Goal: Check status: Check status

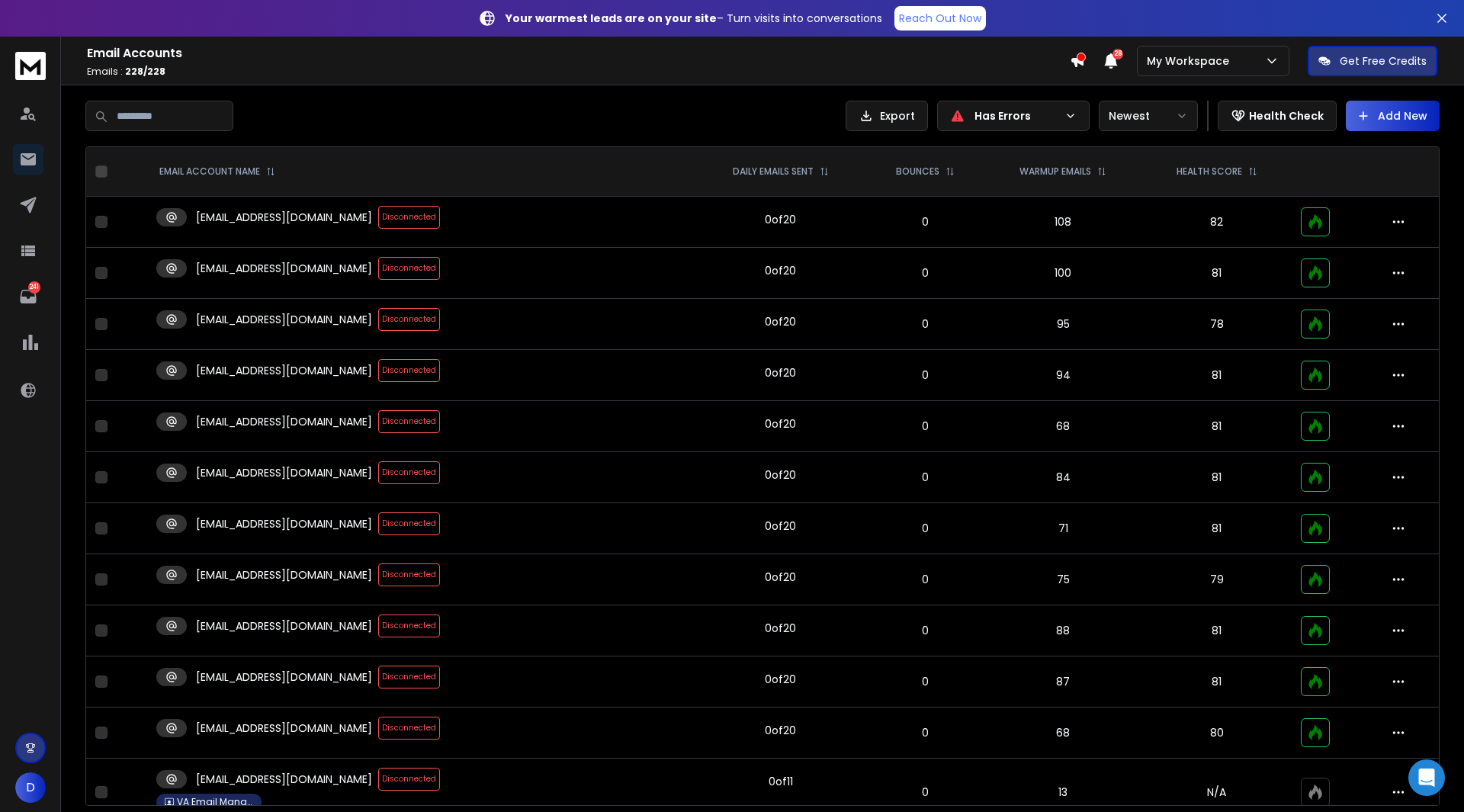
click at [1017, 112] on p "Has Errors" at bounding box center [1016, 115] width 84 height 15
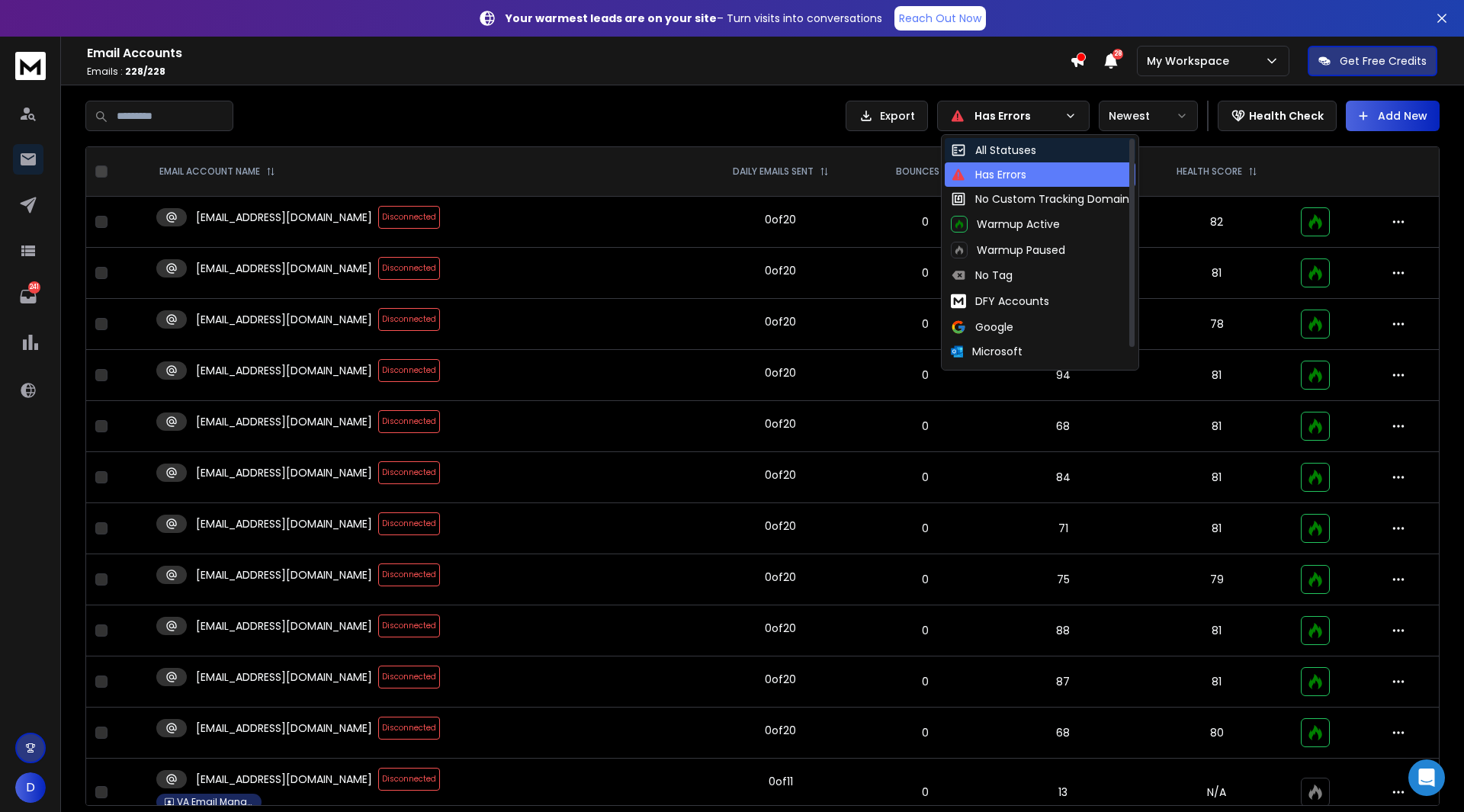
click at [997, 148] on div "All Statuses" at bounding box center [994, 150] width 85 height 15
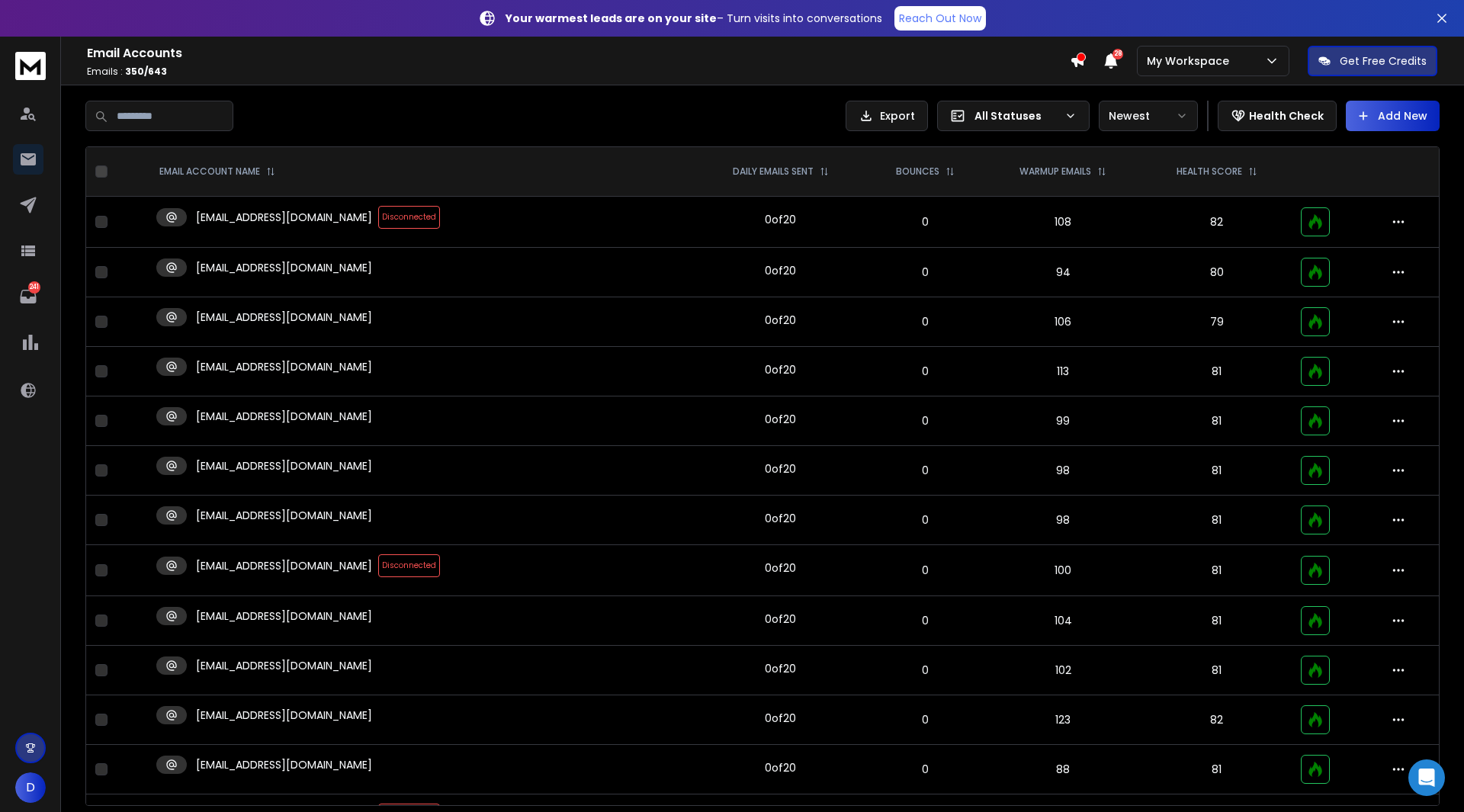
click at [1048, 111] on p "All Statuses" at bounding box center [1016, 115] width 84 height 15
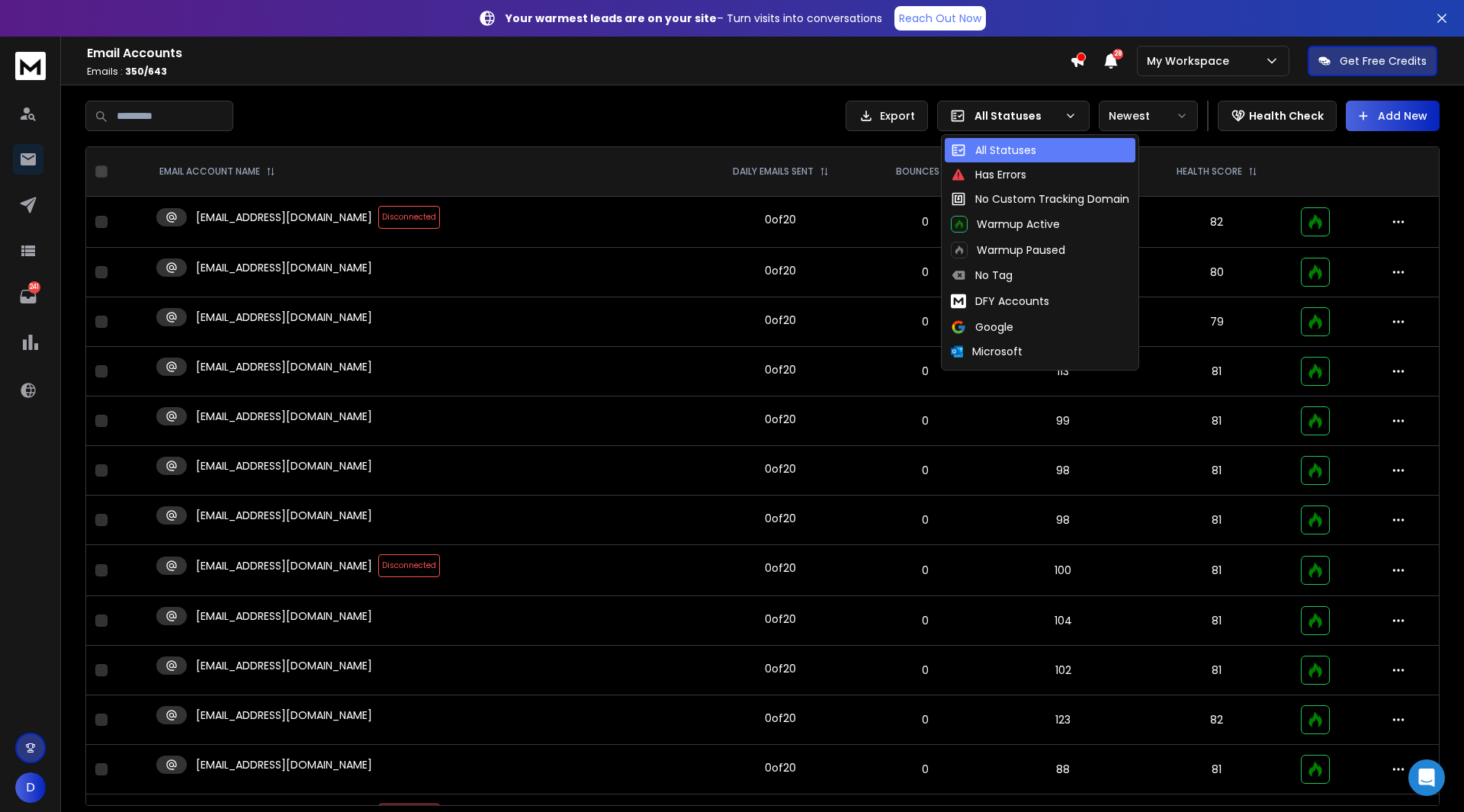
click at [1048, 111] on p "All Statuses" at bounding box center [1016, 115] width 84 height 15
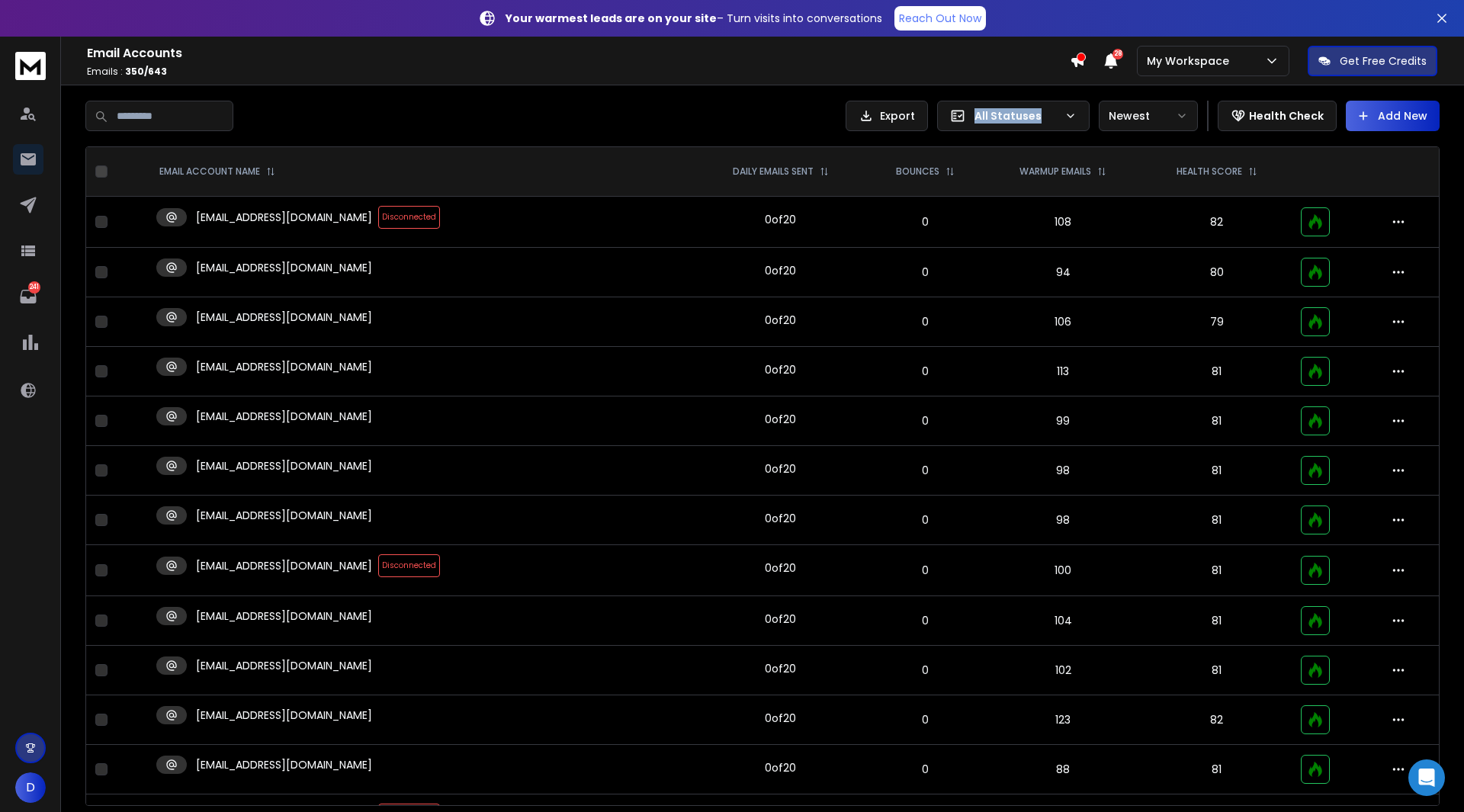
click at [1048, 111] on p "All Statuses" at bounding box center [1016, 115] width 84 height 15
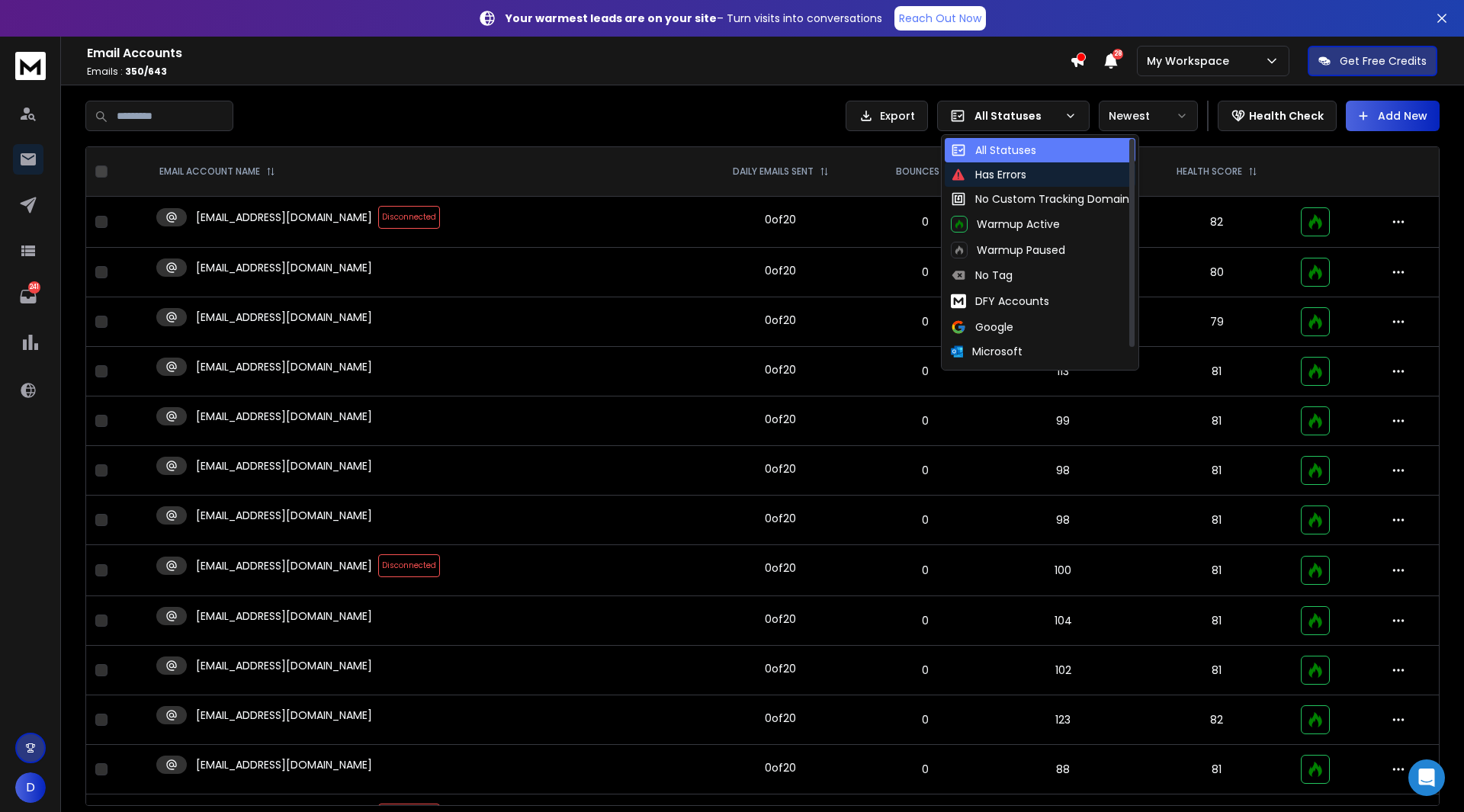
click at [1003, 173] on div "Has Errors" at bounding box center [989, 174] width 75 height 15
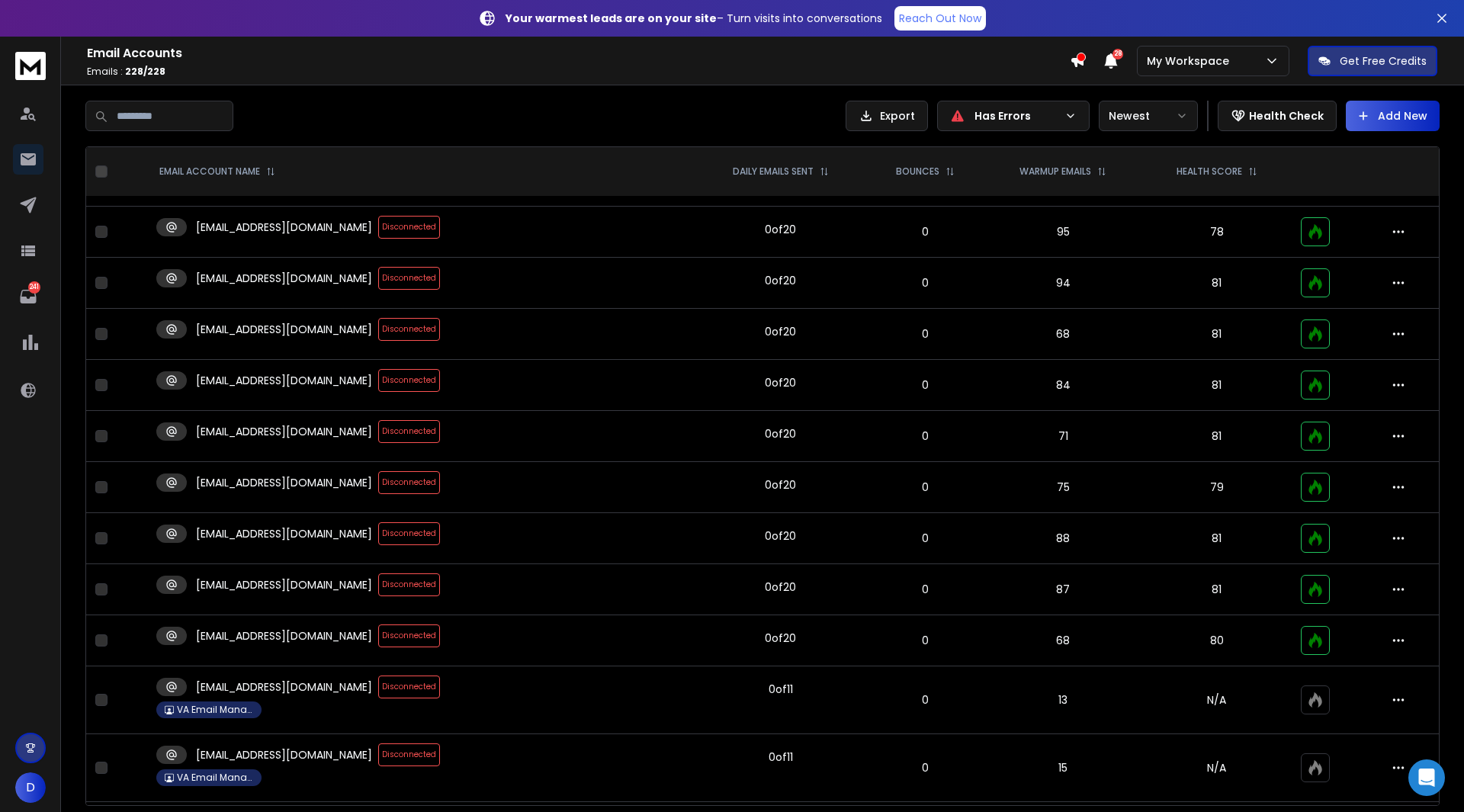
scroll to position [81, 0]
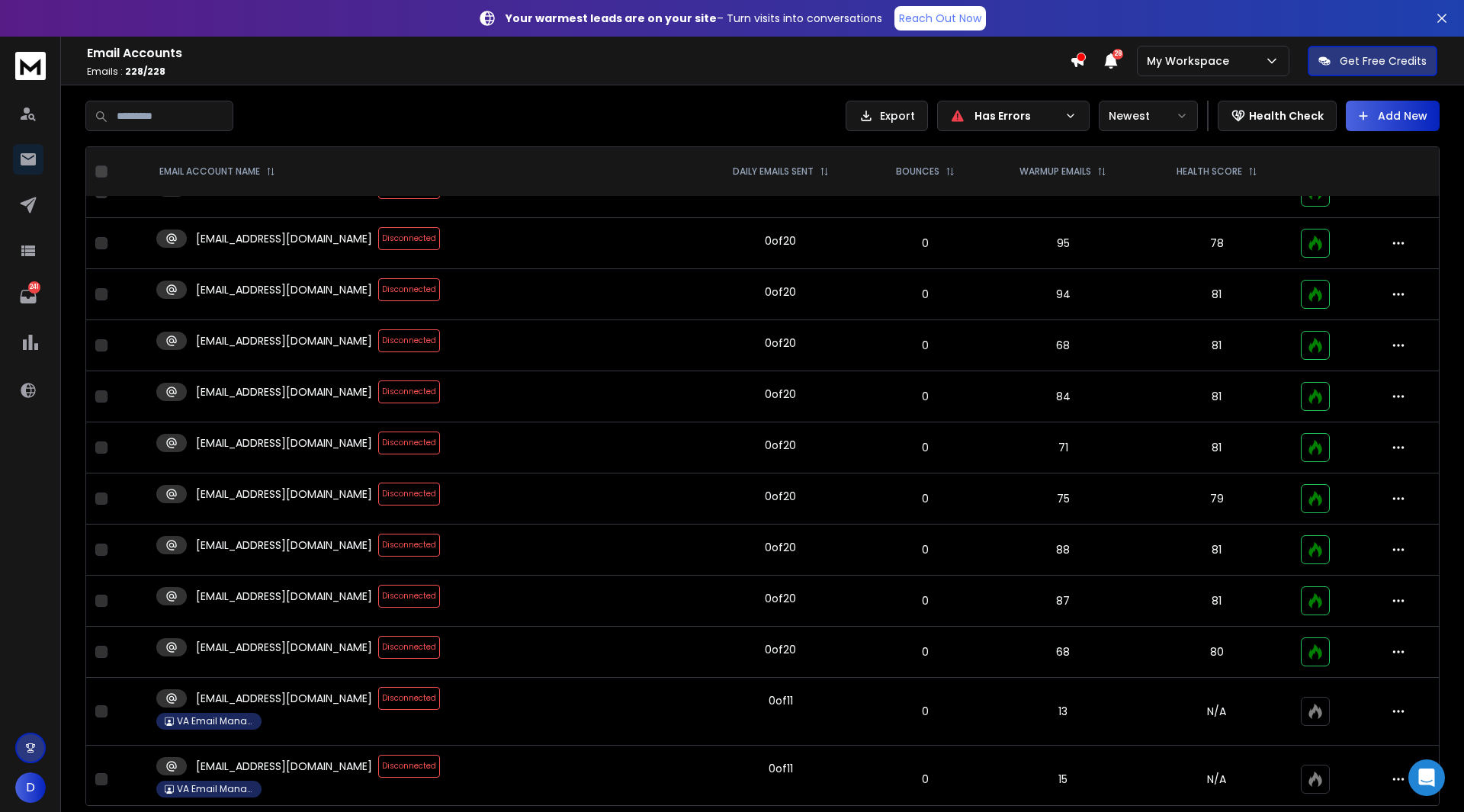
click at [208, 595] on p "[EMAIL_ADDRESS][DOMAIN_NAME]" at bounding box center [284, 596] width 176 height 15
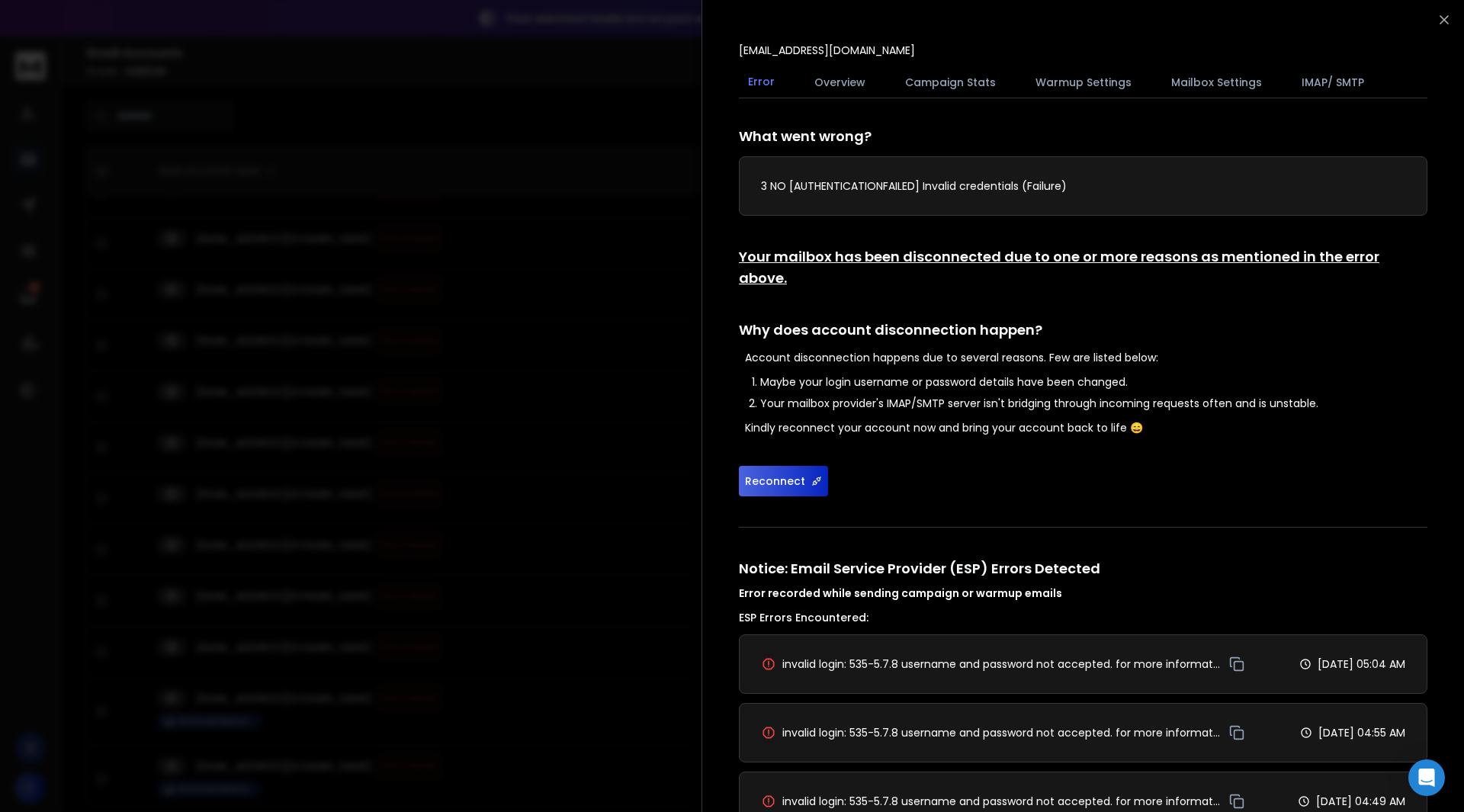
scroll to position [156, 0]
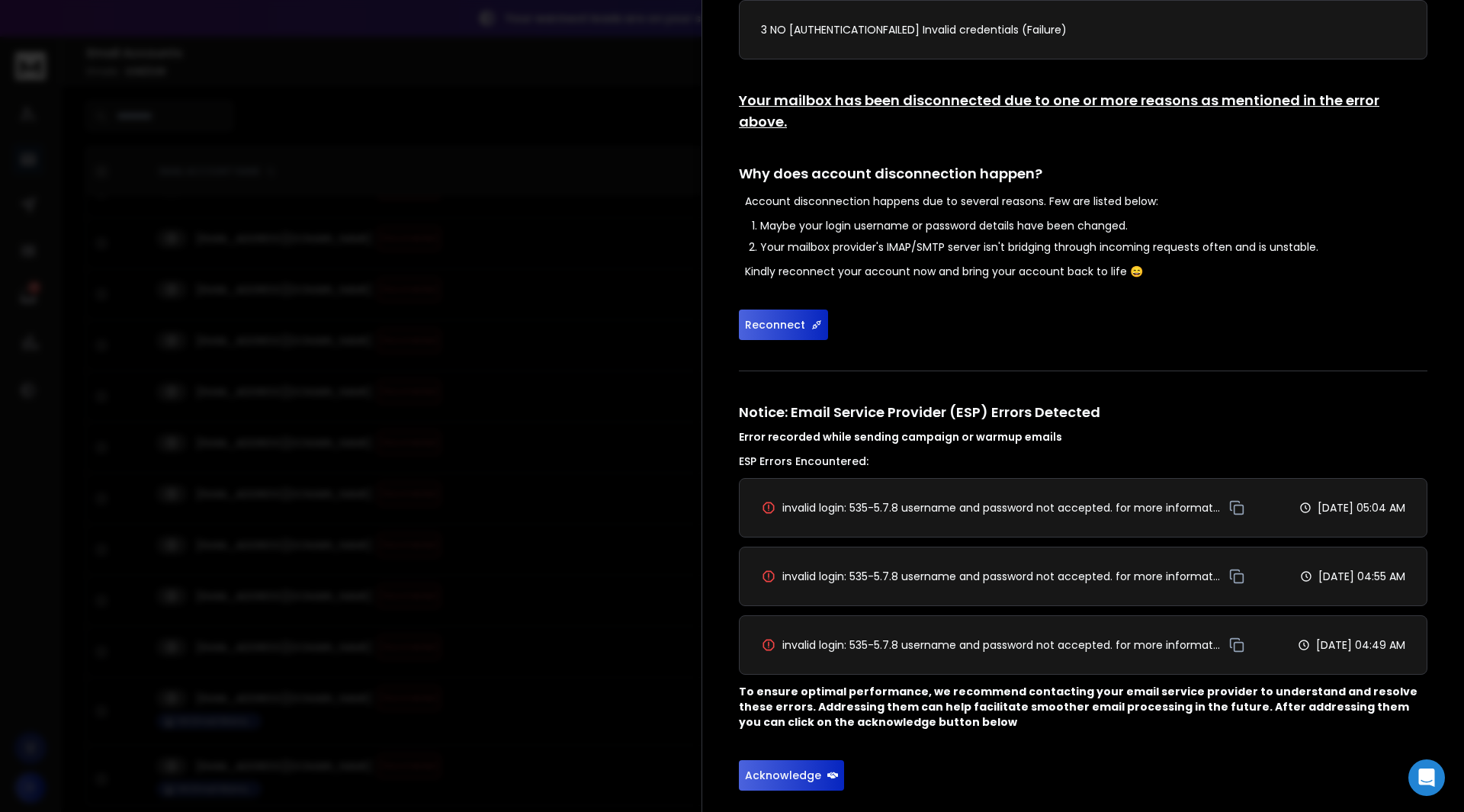
click at [485, 489] on div at bounding box center [732, 406] width 1464 height 812
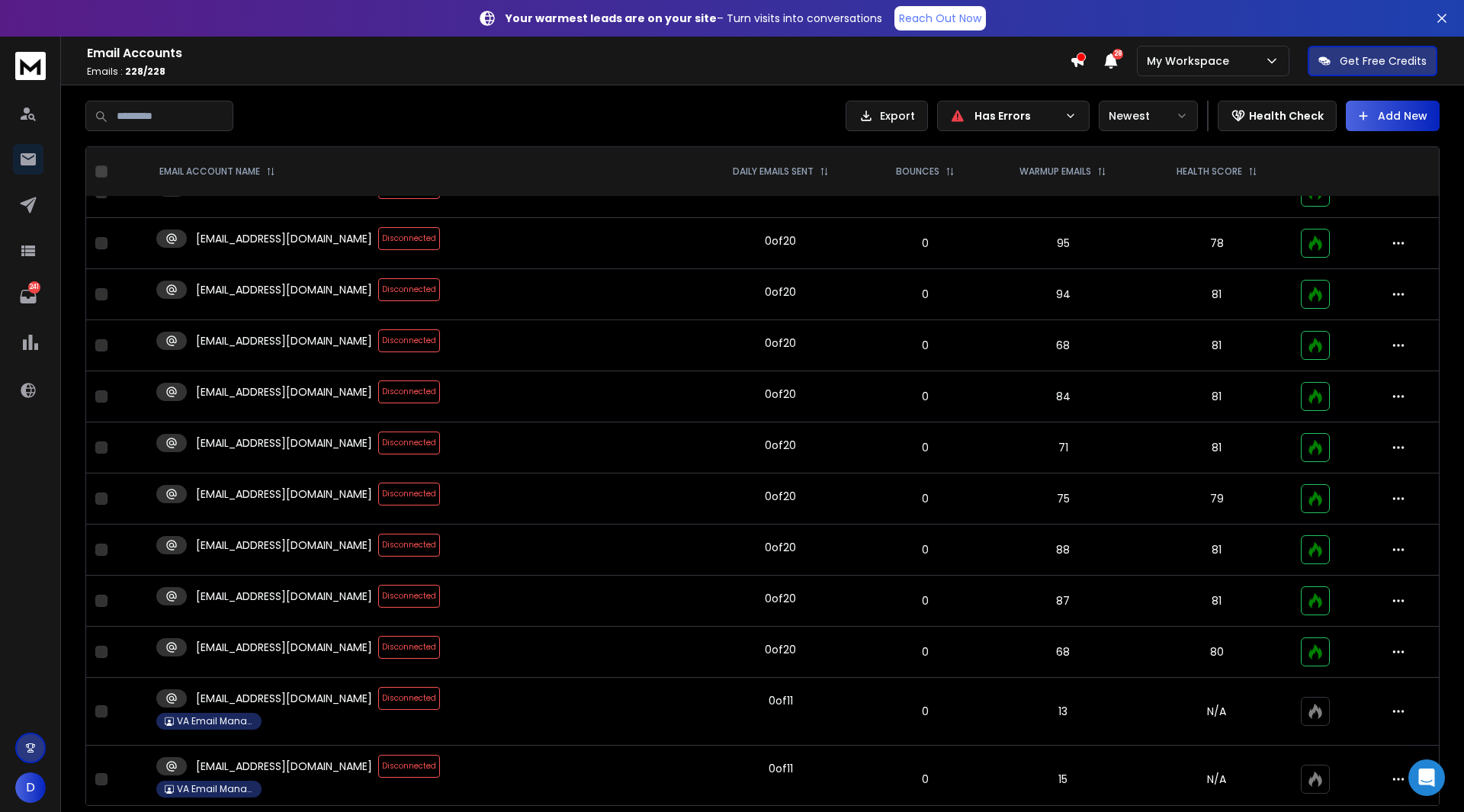
scroll to position [0, 0]
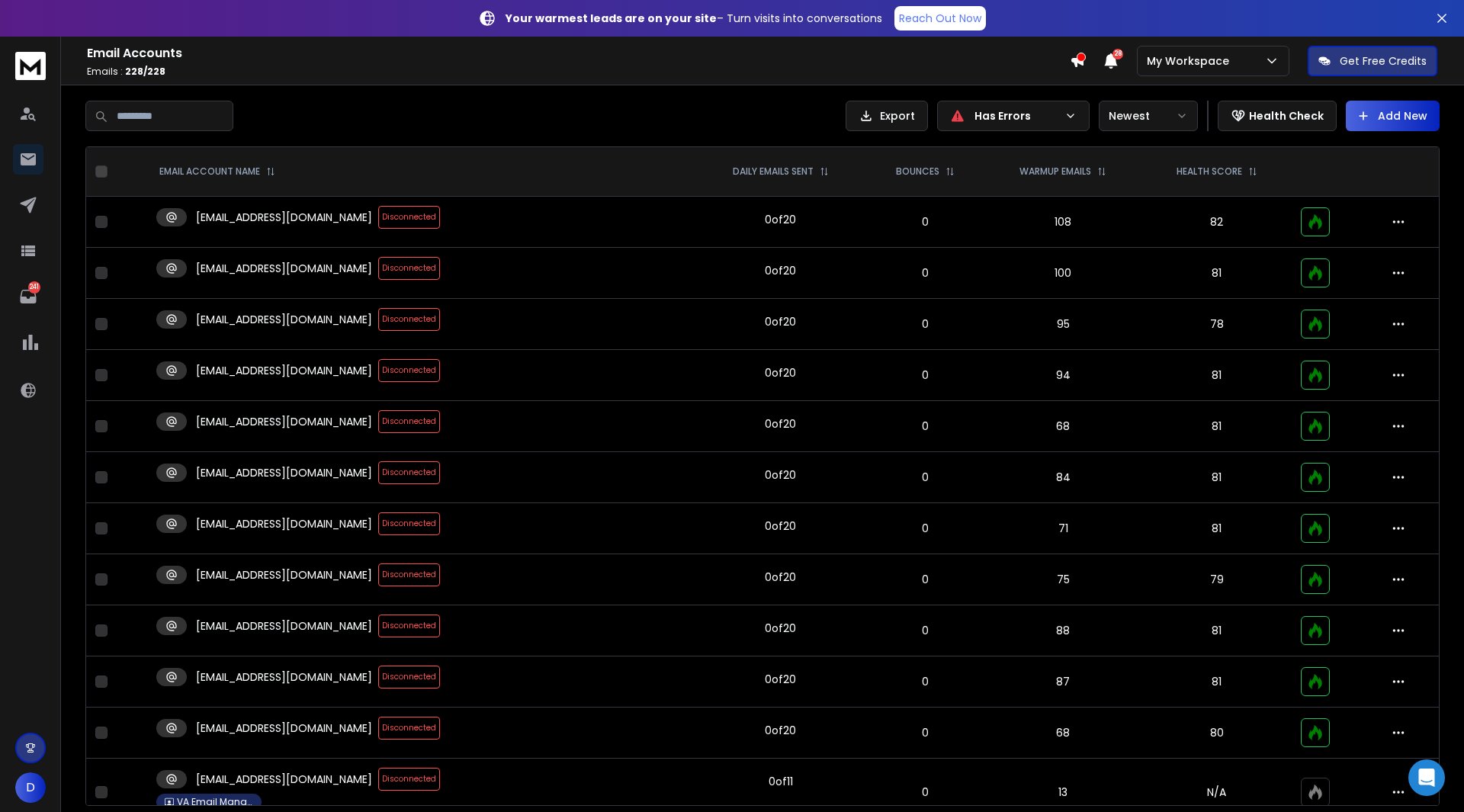
click at [456, 316] on div "[EMAIL_ADDRESS][DOMAIN_NAME] Disconnected" at bounding box center [420, 319] width 529 height 23
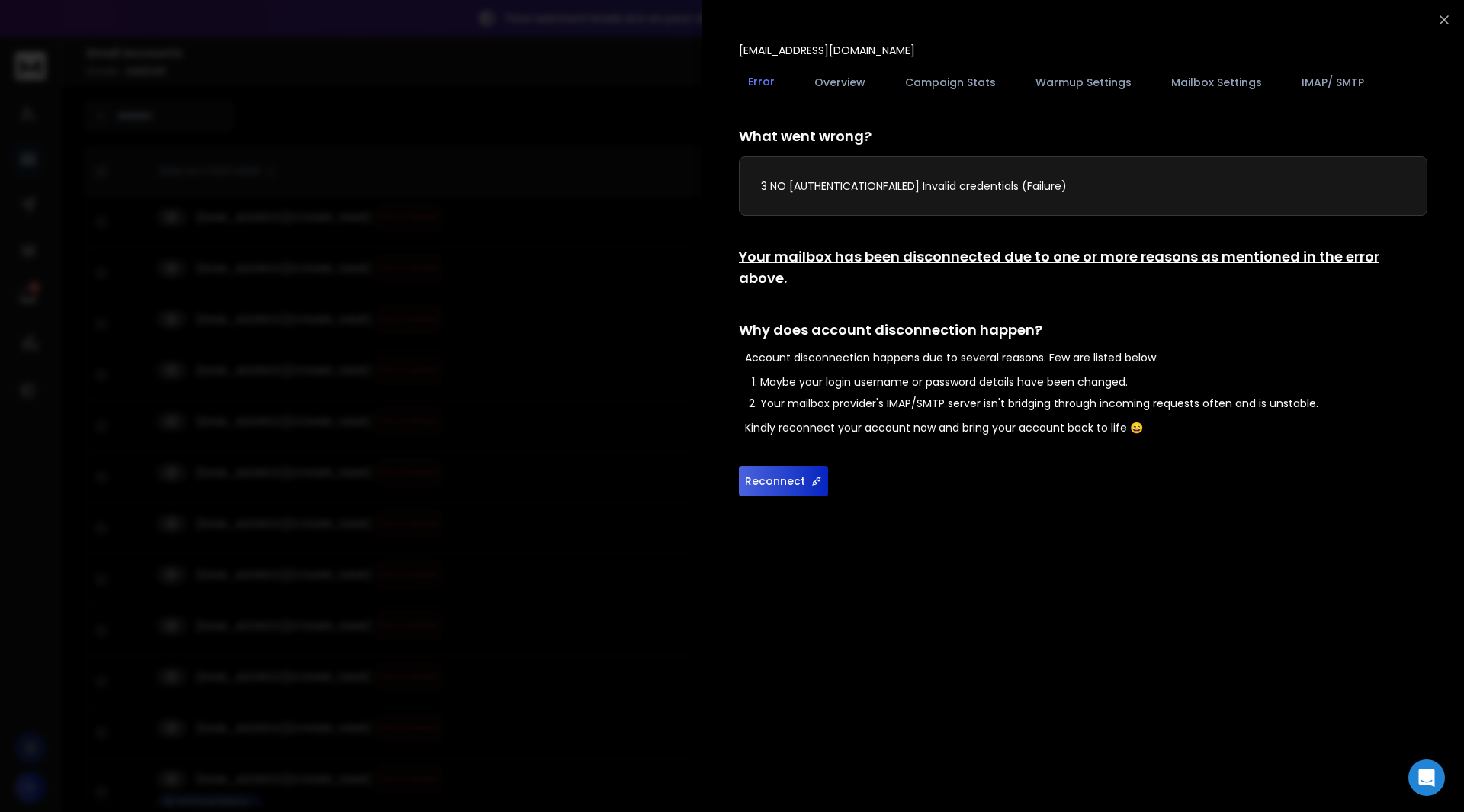
click at [493, 351] on div at bounding box center [732, 406] width 1464 height 812
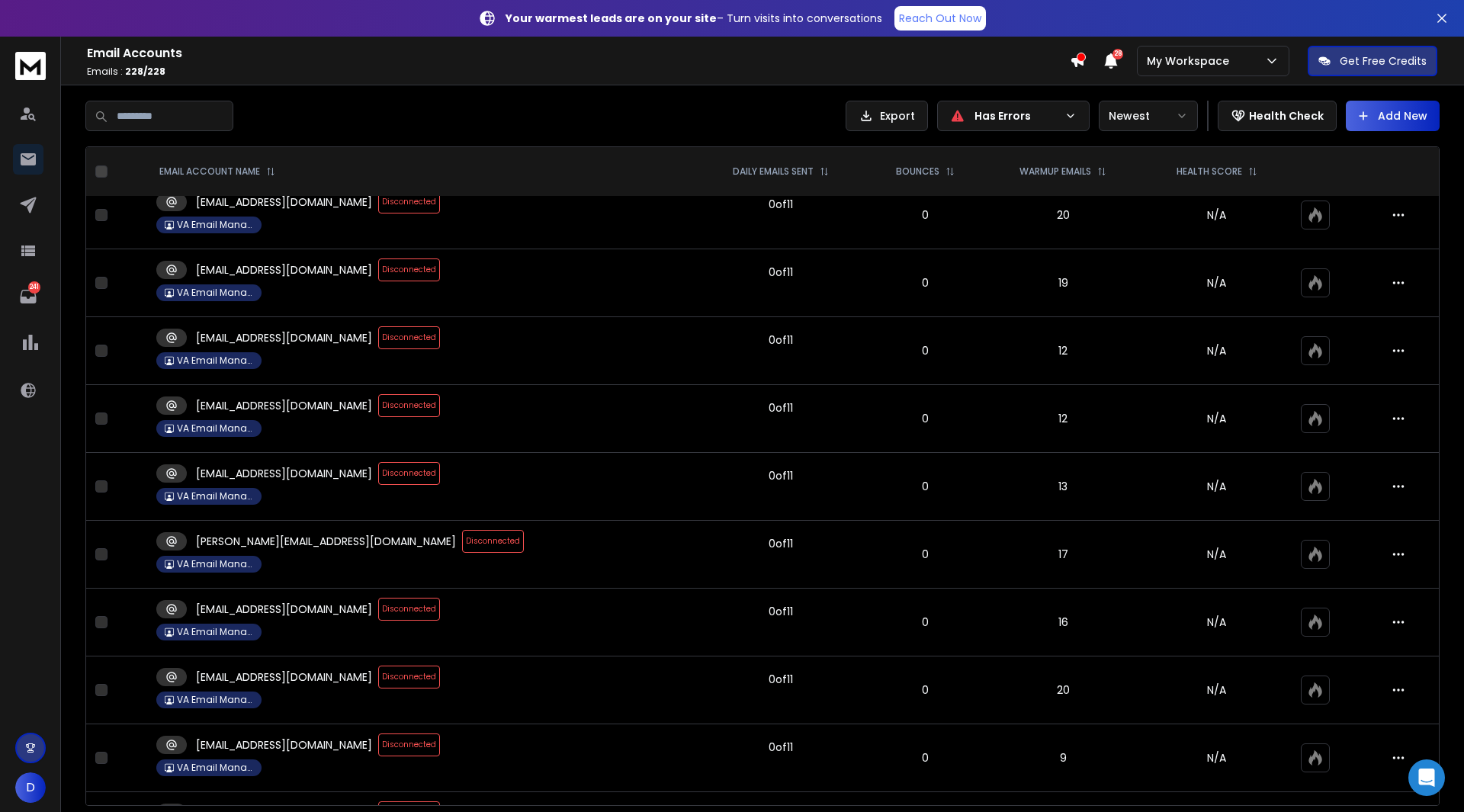
scroll to position [912, 0]
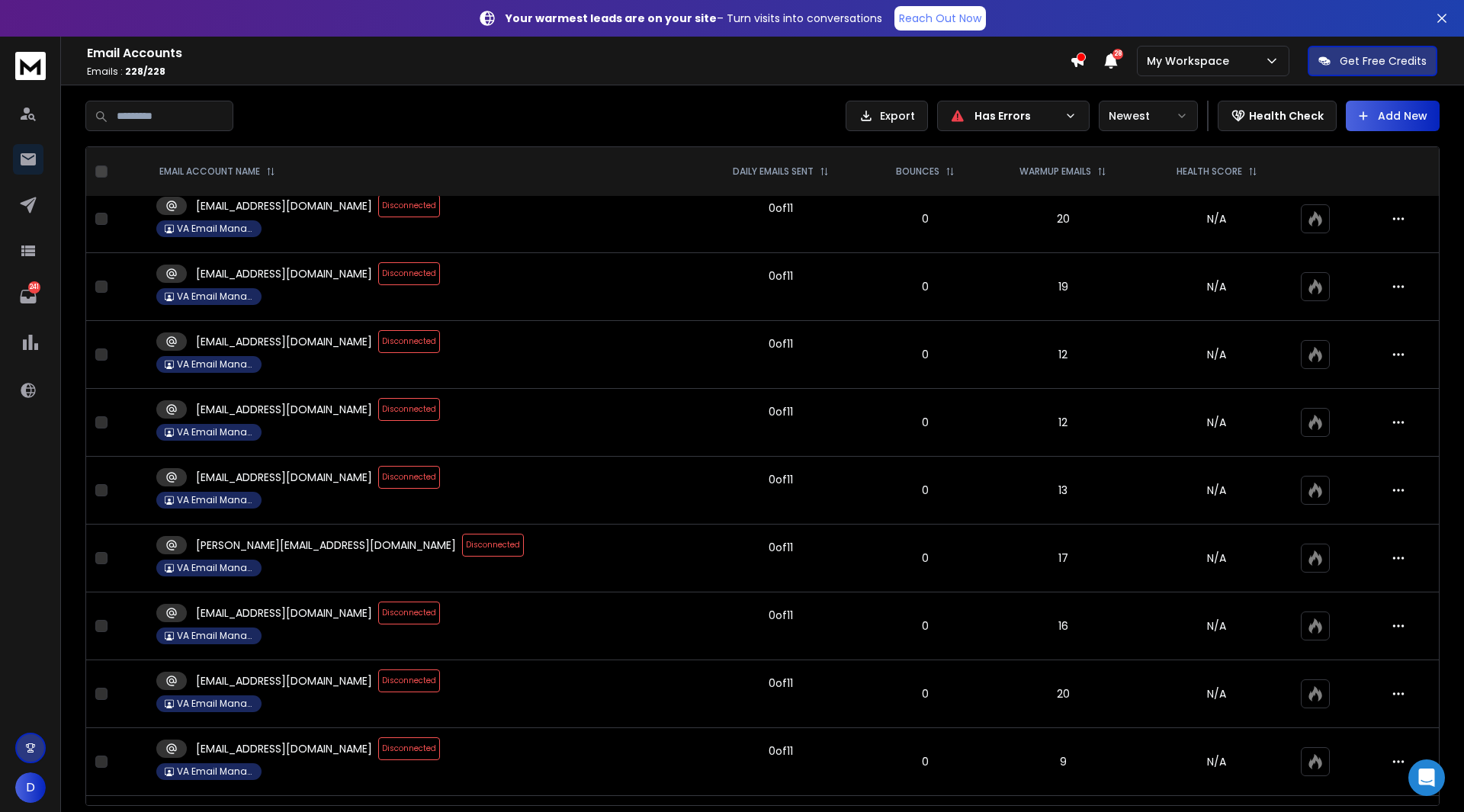
click at [315, 606] on p "[EMAIL_ADDRESS][DOMAIN_NAME]" at bounding box center [284, 612] width 176 height 15
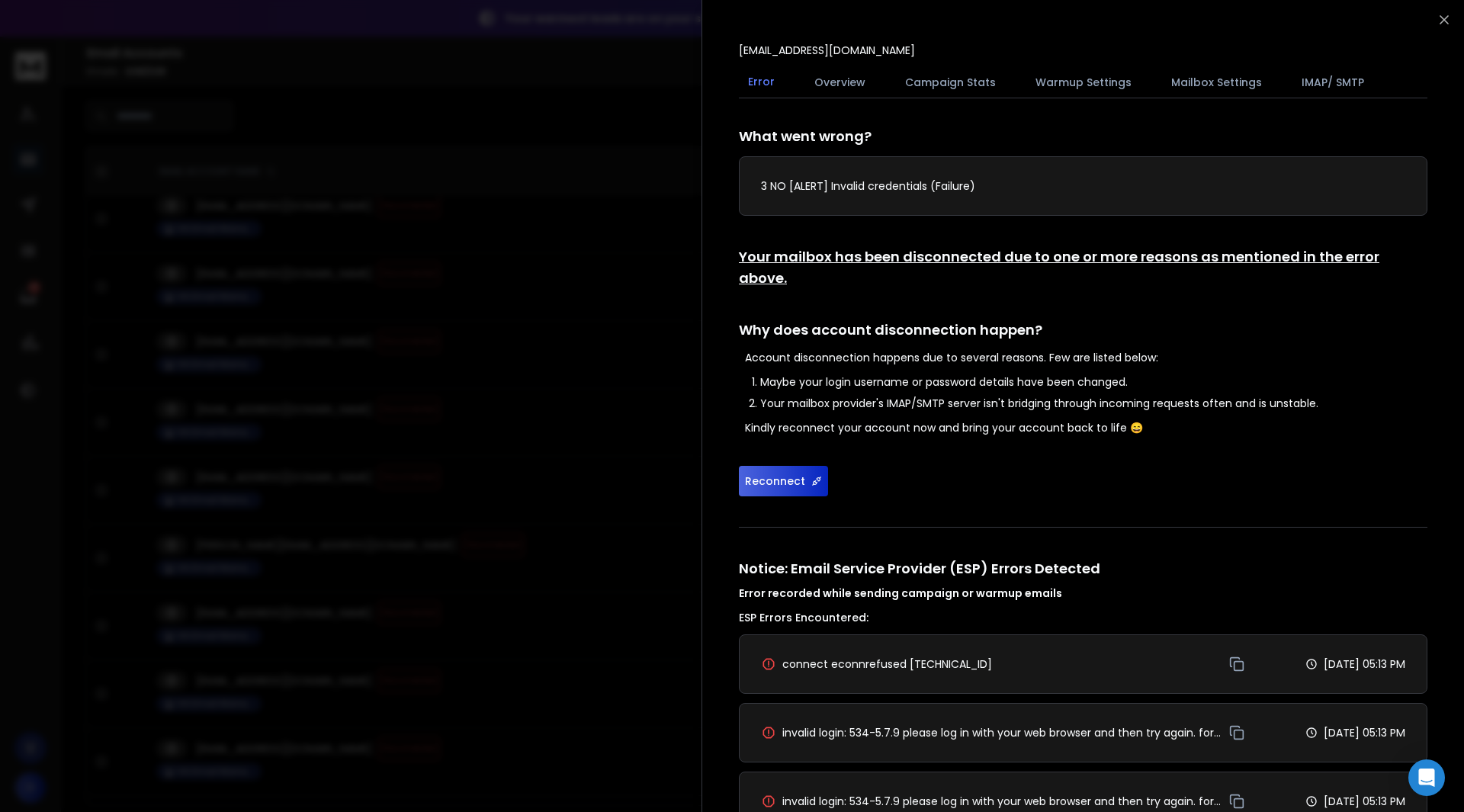
click at [315, 606] on div at bounding box center [732, 406] width 1464 height 812
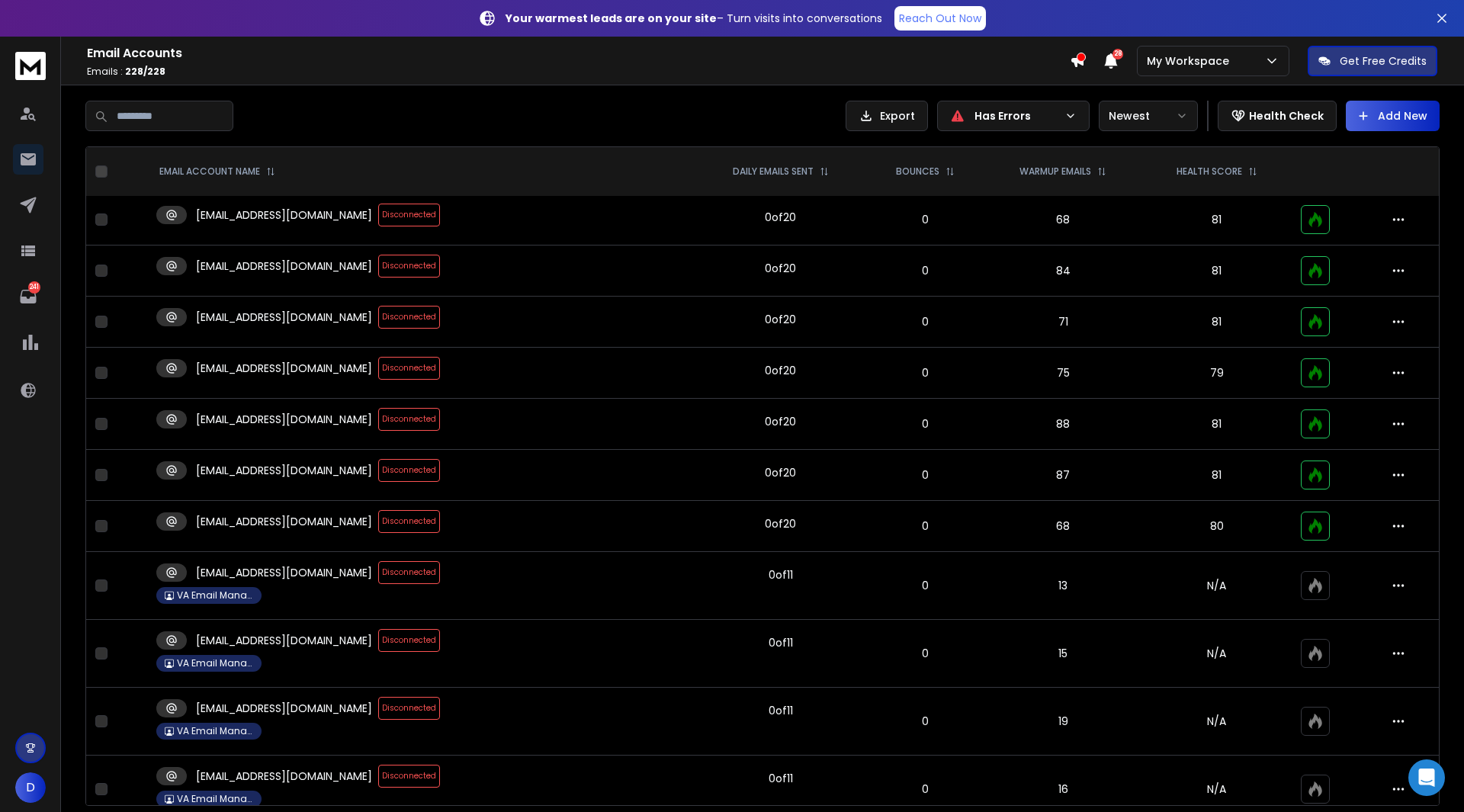
scroll to position [219, 0]
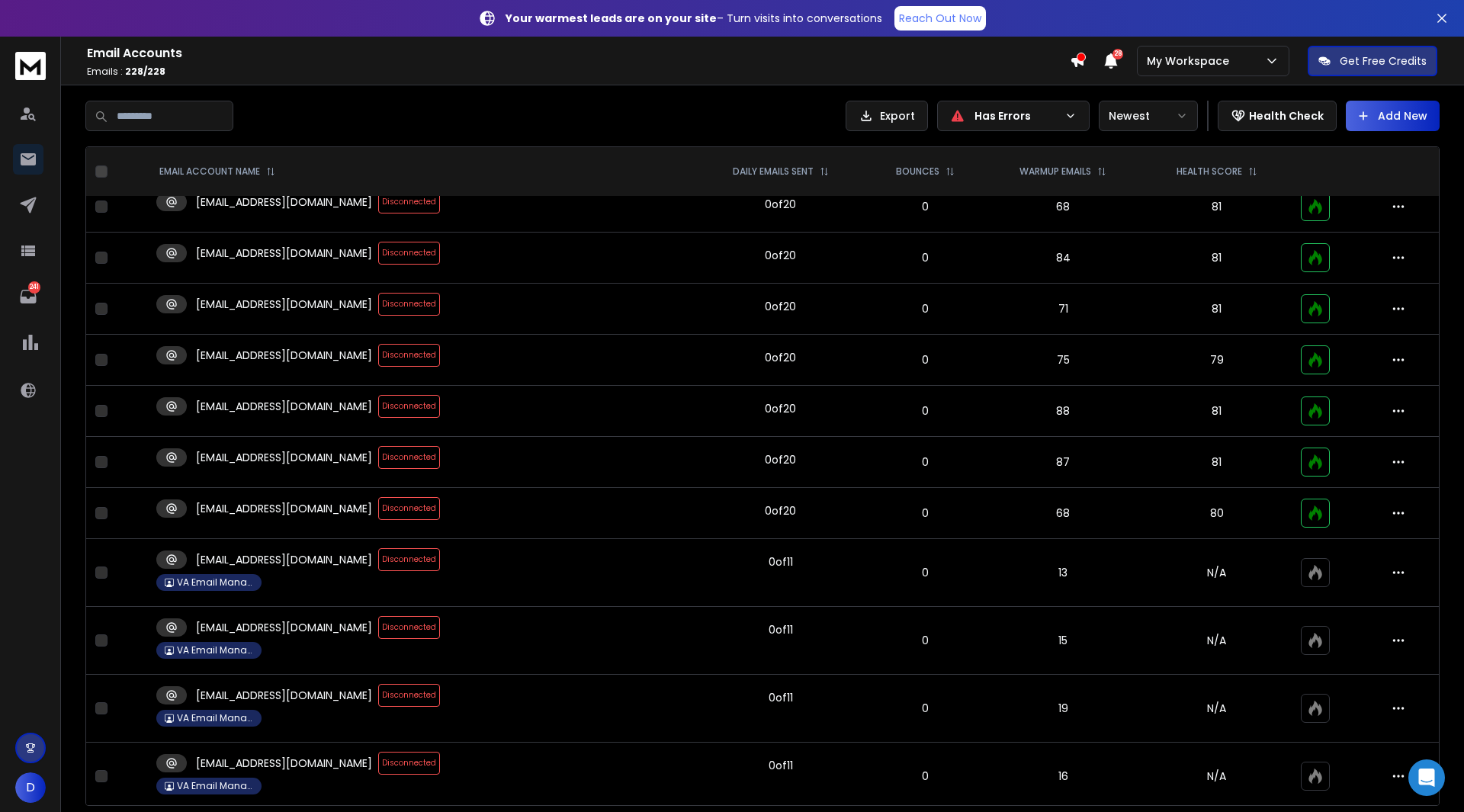
click at [305, 582] on div "VA Email Manager" at bounding box center [420, 582] width 529 height 16
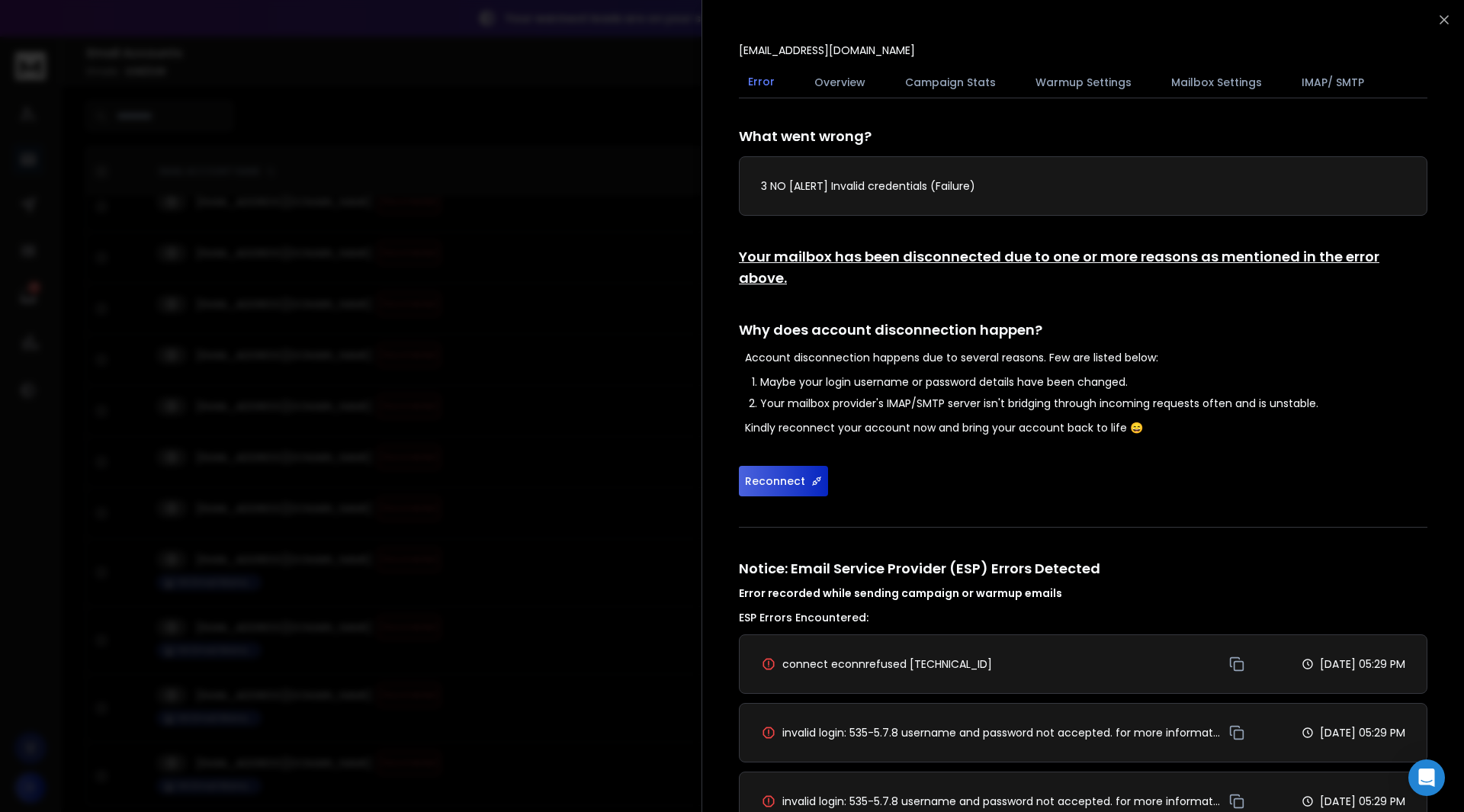
click at [305, 582] on div at bounding box center [732, 406] width 1464 height 812
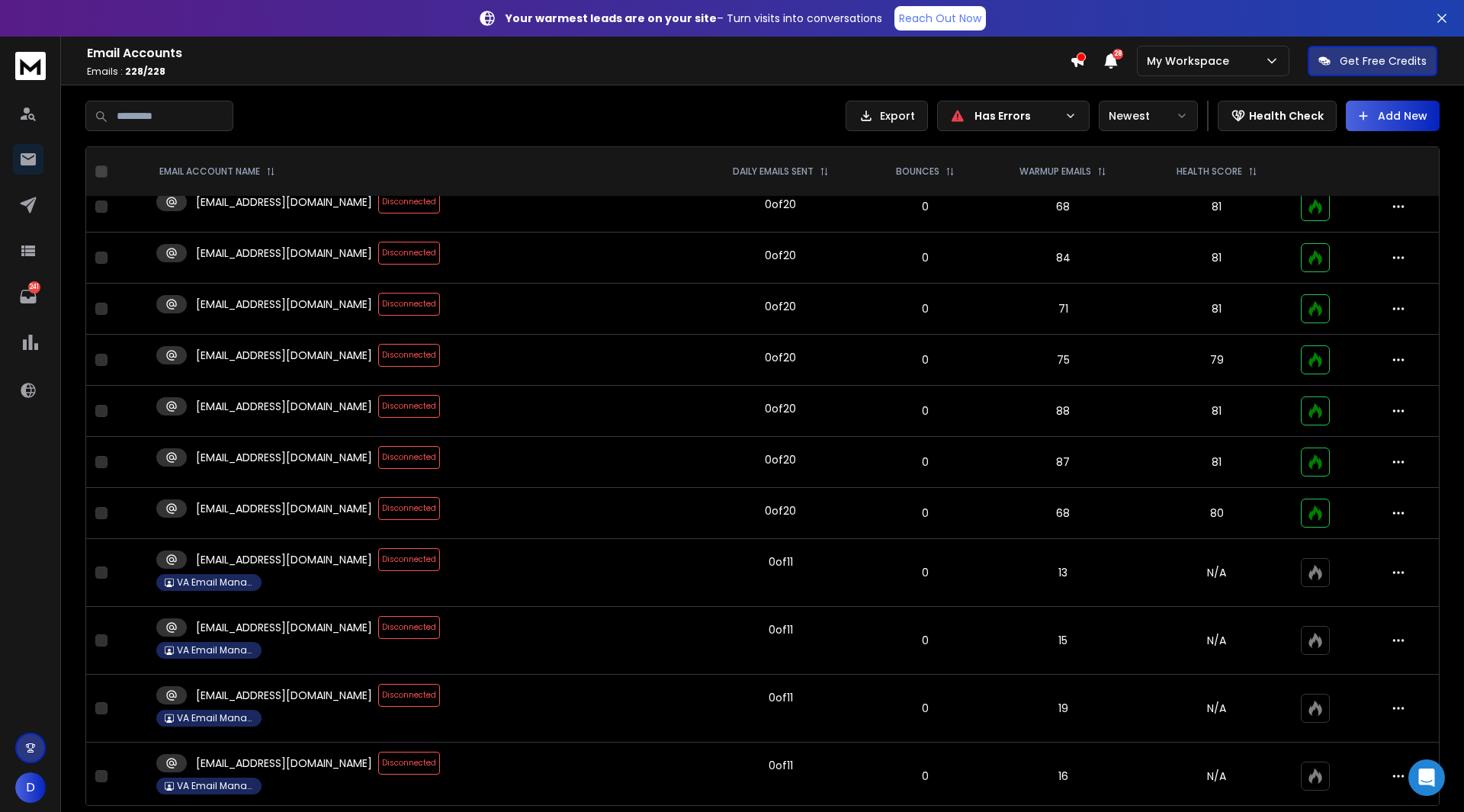
click at [510, 512] on div "[EMAIL_ADDRESS][DOMAIN_NAME] Disconnected" at bounding box center [420, 508] width 529 height 23
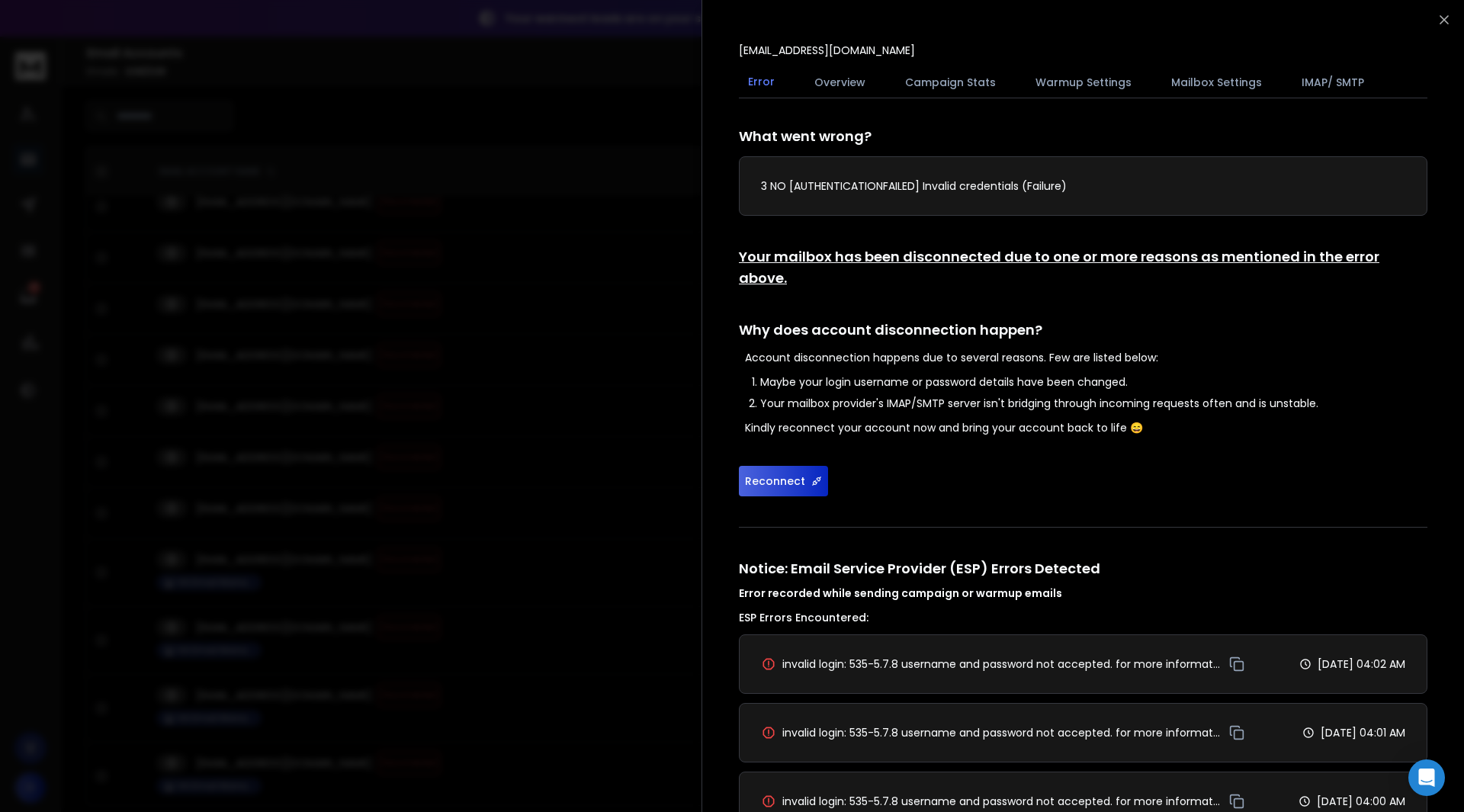
click at [510, 512] on div at bounding box center [732, 406] width 1464 height 812
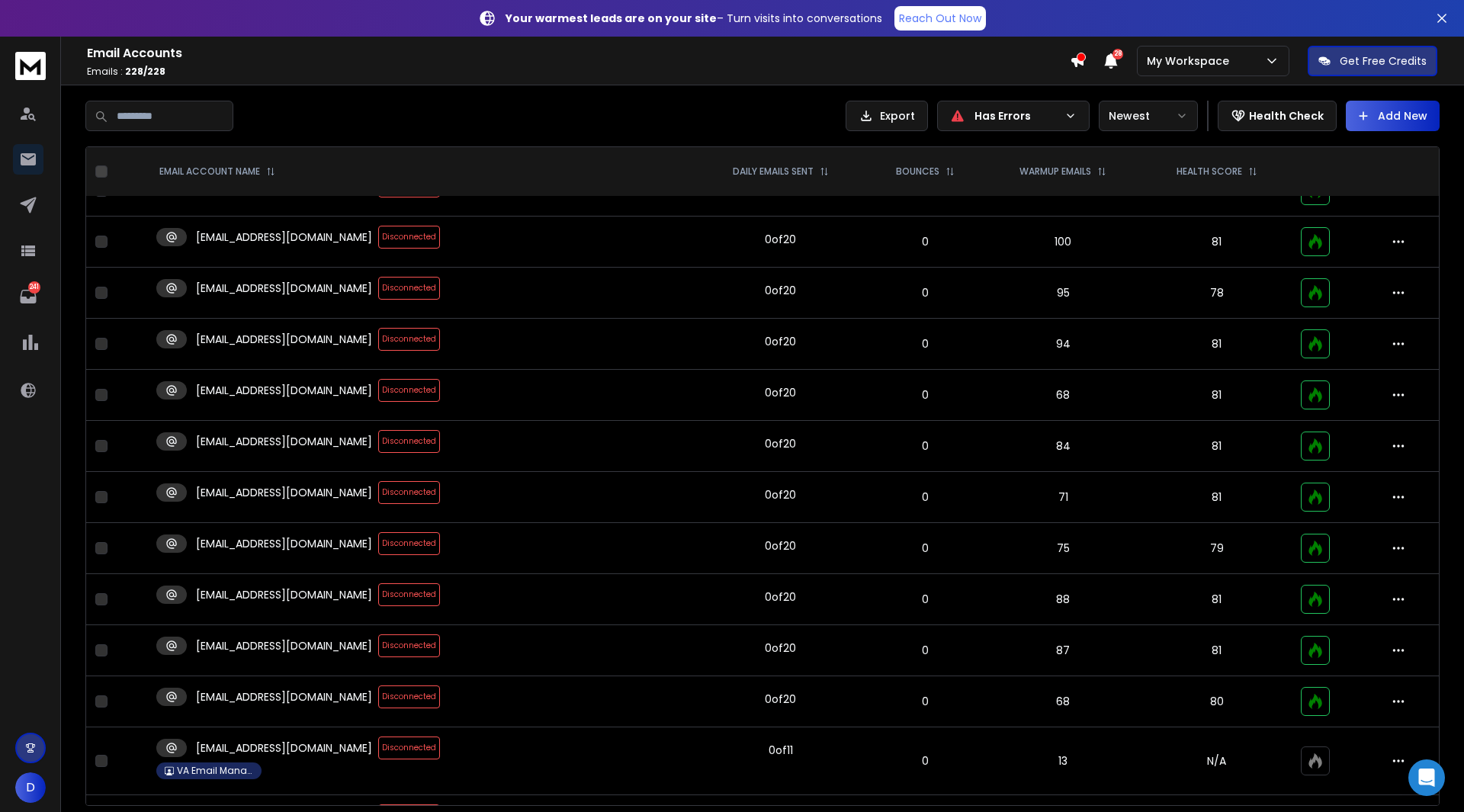
scroll to position [0, 0]
